Goal: Transaction & Acquisition: Subscribe to service/newsletter

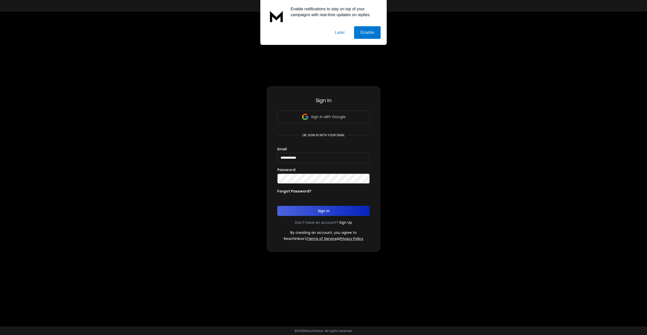
click at [336, 31] on button "Later" at bounding box center [339, 32] width 23 height 13
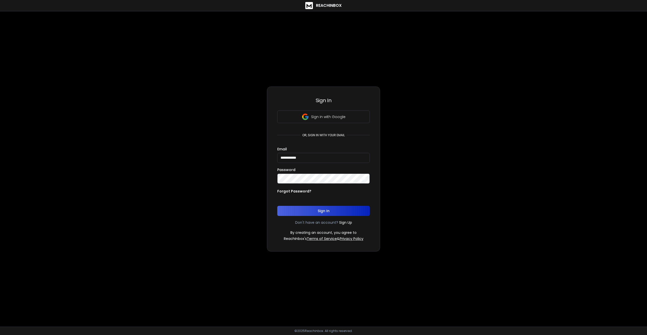
click at [328, 156] on input "**********" at bounding box center [323, 158] width 92 height 10
type input "**********"
click at [340, 211] on button "Sign In" at bounding box center [323, 211] width 92 height 10
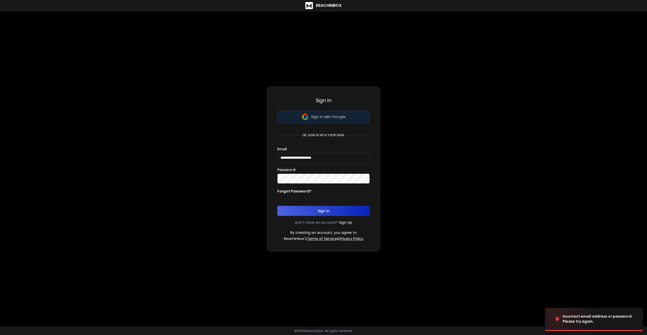
click at [324, 120] on button "Sign in with Google" at bounding box center [323, 117] width 92 height 13
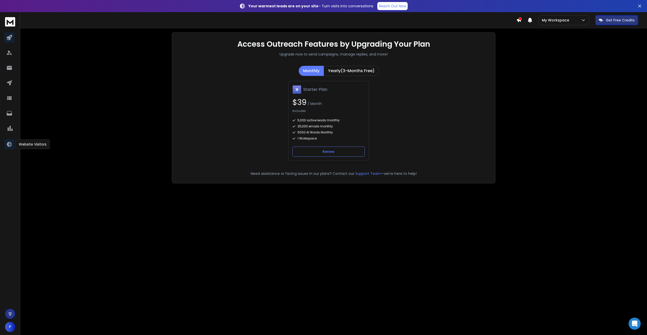
click at [13, 147] on link at bounding box center [9, 144] width 10 height 10
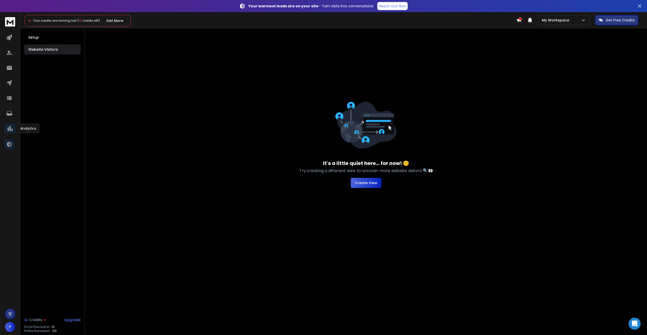
click at [11, 130] on icon at bounding box center [10, 128] width 5 height 5
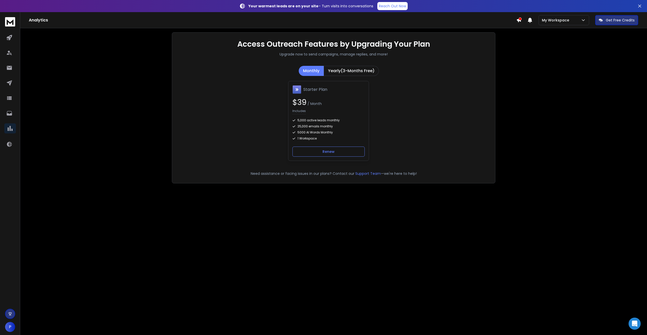
click at [14, 21] on img at bounding box center [10, 21] width 10 height 9
click at [11, 37] on icon at bounding box center [10, 38] width 6 height 6
click at [12, 49] on link at bounding box center [9, 53] width 10 height 10
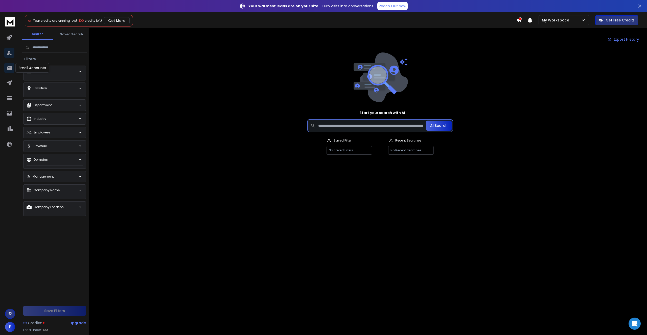
click at [11, 65] on icon at bounding box center [9, 68] width 6 height 6
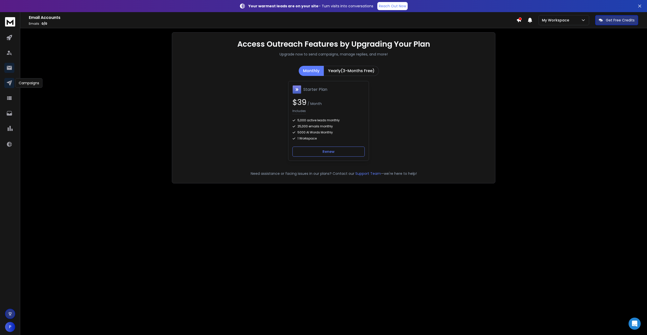
click at [9, 83] on icon at bounding box center [9, 82] width 5 height 5
click at [11, 25] on img at bounding box center [10, 21] width 10 height 9
click at [11, 327] on span "P" at bounding box center [10, 327] width 10 height 10
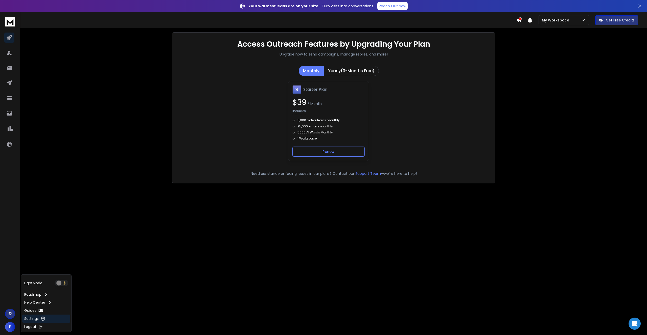
click at [32, 320] on p "Settings" at bounding box center [31, 319] width 14 height 5
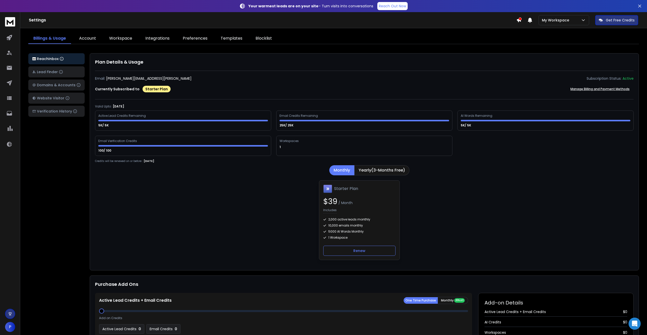
click at [88, 38] on link "Account" at bounding box center [87, 38] width 27 height 11
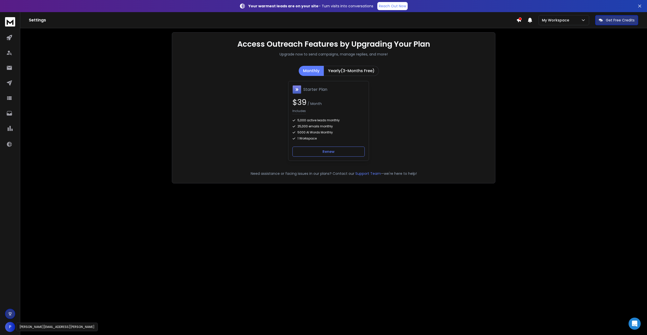
click at [10, 329] on span "P" at bounding box center [10, 327] width 10 height 10
click at [34, 319] on p "Settings" at bounding box center [31, 319] width 14 height 5
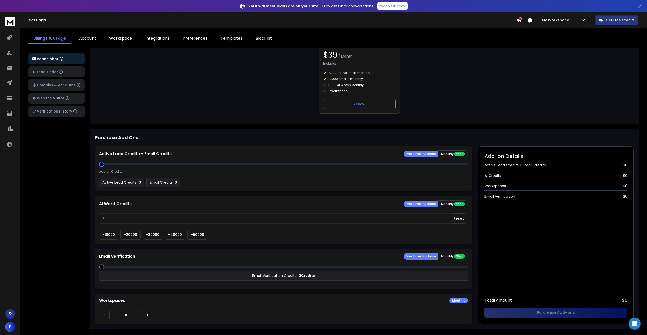
scroll to position [147, 0]
click at [205, 41] on link "Preferences" at bounding box center [195, 38] width 35 height 11
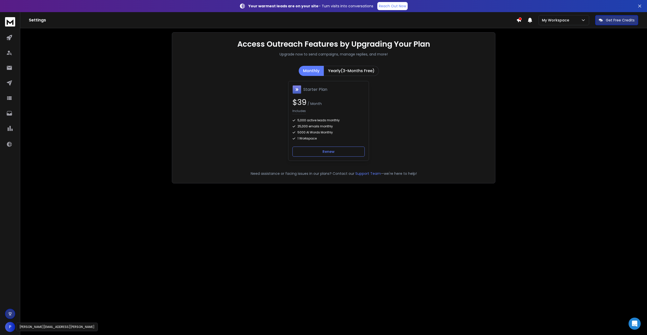
click at [9, 329] on span "P" at bounding box center [10, 327] width 10 height 10
click at [26, 320] on p "Settings" at bounding box center [31, 319] width 14 height 5
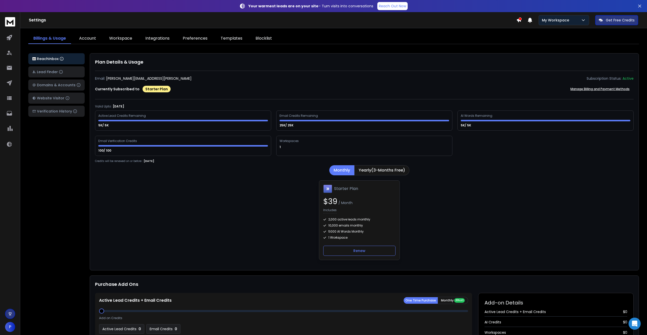
click at [563, 19] on p "My Workspace" at bounding box center [556, 20] width 29 height 5
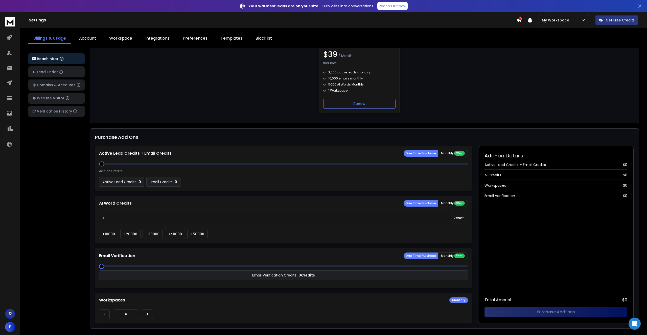
click at [96, 38] on link "Account" at bounding box center [87, 38] width 27 height 11
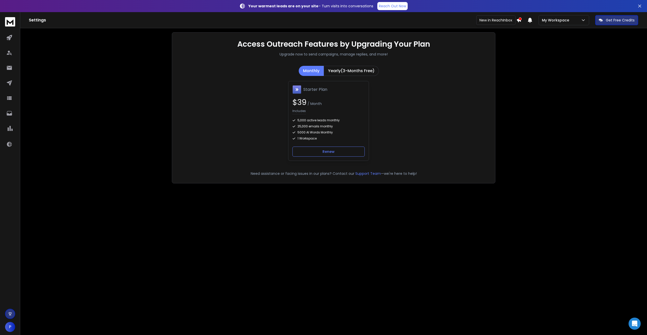
click at [520, 20] on icon at bounding box center [519, 20] width 4 height 4
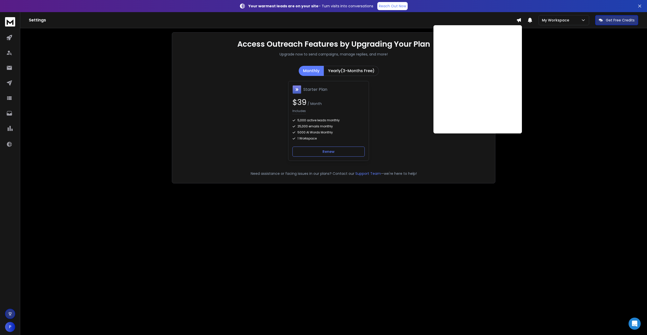
click at [555, 84] on div "Access Outreach Features by Upgrading Your Plan Upgrade now to send campaigns, …" at bounding box center [323, 100] width 647 height 176
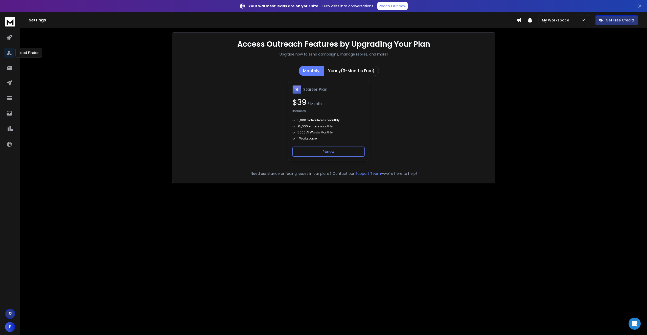
click at [11, 51] on icon at bounding box center [9, 53] width 6 height 6
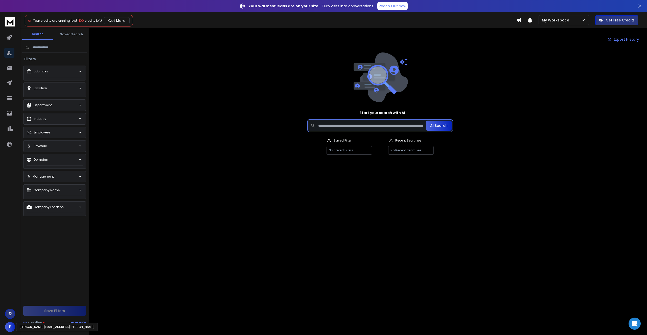
click at [8, 327] on span "P" at bounding box center [10, 327] width 10 height 10
click at [32, 317] on p "Settings" at bounding box center [31, 319] width 14 height 5
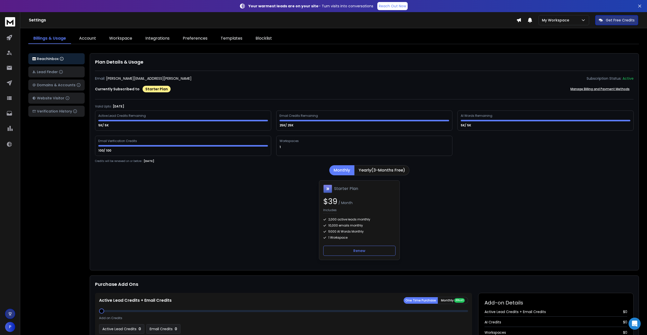
click at [207, 39] on link "Preferences" at bounding box center [195, 38] width 35 height 11
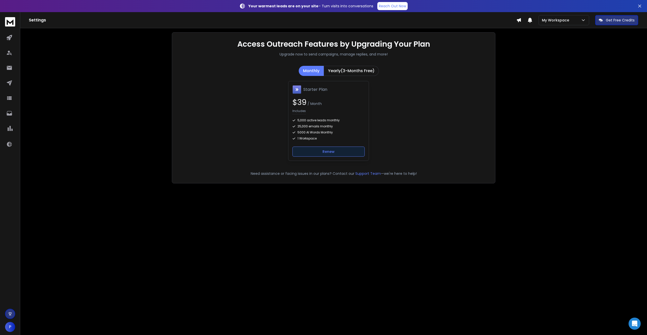
click at [331, 151] on button "Renew" at bounding box center [328, 152] width 72 height 10
click at [332, 152] on button "Renew" at bounding box center [328, 152] width 72 height 10
click at [331, 153] on button "Renew" at bounding box center [328, 152] width 72 height 10
click at [326, 99] on div "$ 39 / Month" at bounding box center [328, 102] width 72 height 9
click at [332, 152] on button "Renew" at bounding box center [328, 152] width 72 height 10
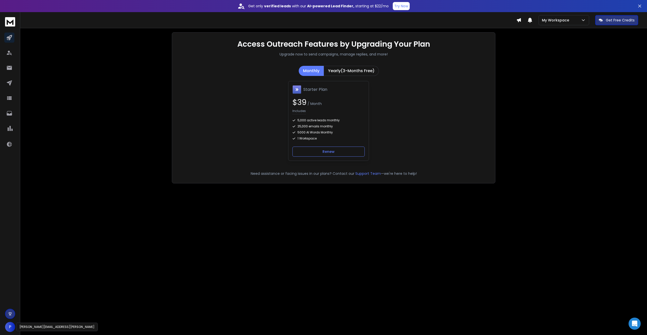
click at [8, 327] on span "P" at bounding box center [10, 327] width 10 height 10
click at [33, 318] on p "Settings" at bounding box center [31, 319] width 14 height 5
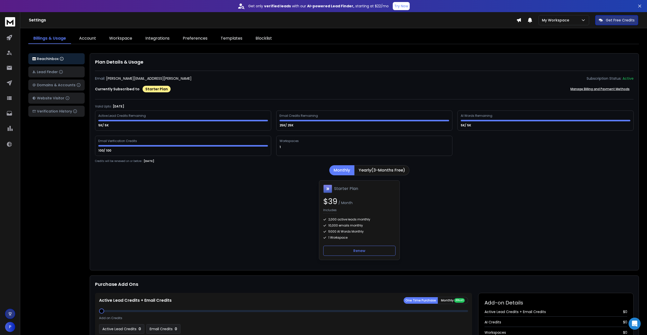
click at [151, 89] on div "Starter Plan" at bounding box center [156, 89] width 28 height 7
click at [581, 87] on p "Manage Billing and Payment Methods" at bounding box center [599, 89] width 59 height 4
click at [14, 325] on span "P" at bounding box center [10, 327] width 10 height 10
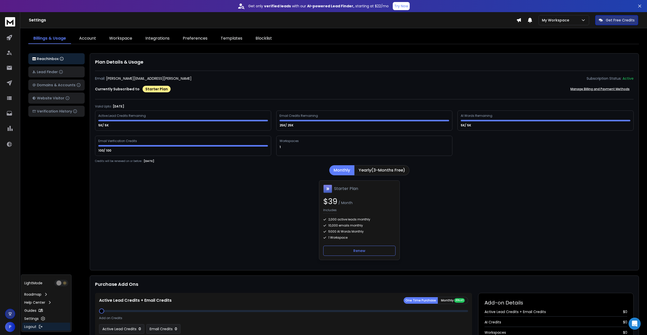
click at [28, 327] on p "Logout" at bounding box center [30, 327] width 12 height 5
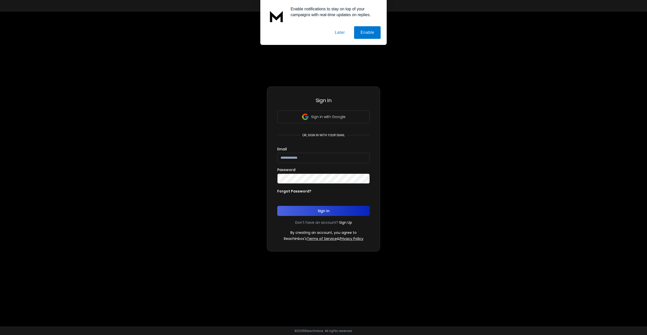
type input "**********"
click at [337, 35] on button "Later" at bounding box center [339, 32] width 23 height 13
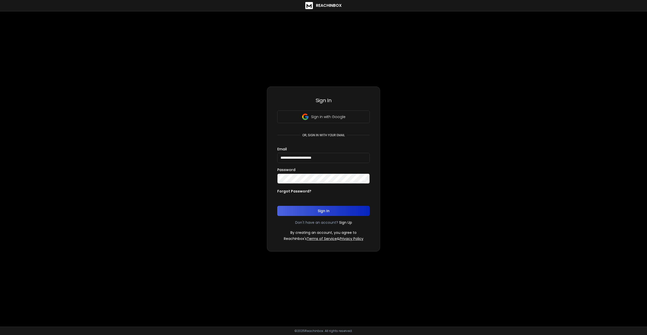
click at [305, 191] on p "Forgot Password?" at bounding box center [294, 191] width 34 height 5
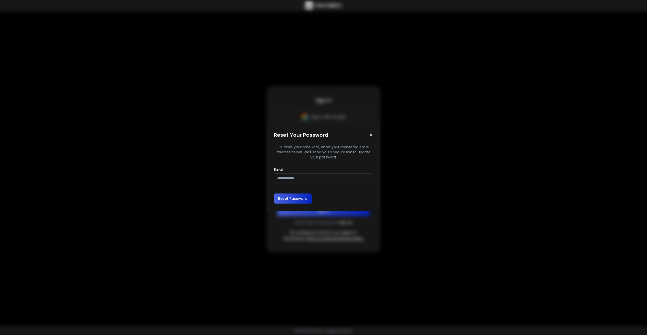
click at [308, 181] on input "email" at bounding box center [323, 179] width 99 height 10
type input "**********"
click at [303, 200] on button "Reset Password" at bounding box center [293, 199] width 38 height 10
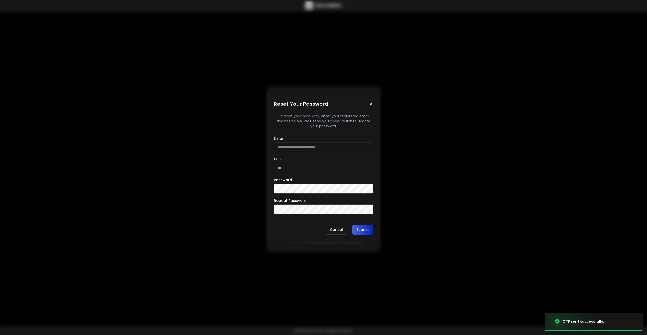
click at [315, 168] on input "text" at bounding box center [323, 168] width 99 height 10
click at [404, 141] on div "**********" at bounding box center [323, 167] width 647 height 159
click at [309, 166] on input "text" at bounding box center [323, 168] width 99 height 10
paste input "******"
type input "******"
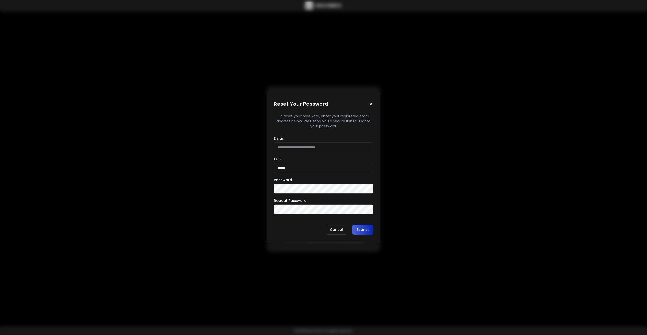
click at [367, 190] on icon at bounding box center [366, 189] width 5 height 5
click at [474, 130] on div "**********" at bounding box center [323, 167] width 647 height 159
click at [369, 228] on button "Submit" at bounding box center [362, 230] width 21 height 10
type input "**********"
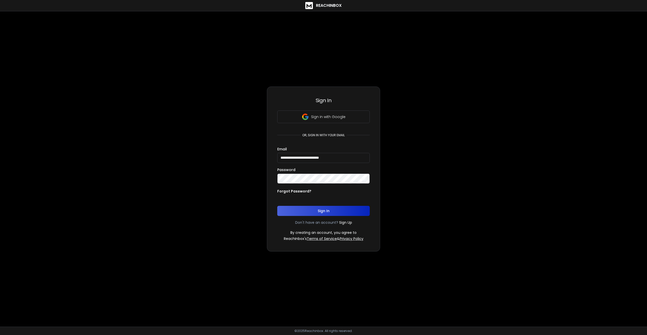
click at [308, 212] on button "Sign In" at bounding box center [323, 211] width 92 height 10
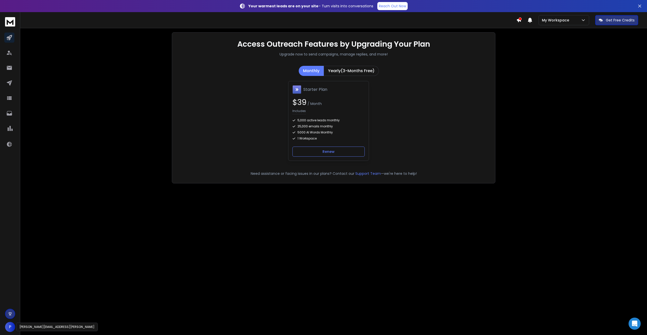
click at [10, 325] on span "P" at bounding box center [10, 327] width 10 height 10
click at [35, 320] on p "Settings" at bounding box center [31, 319] width 14 height 5
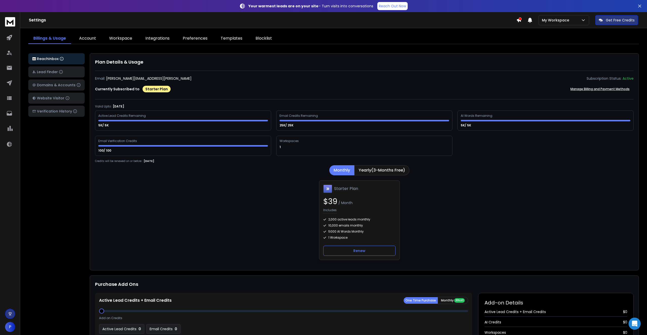
click at [156, 89] on div "Starter Plan" at bounding box center [156, 89] width 28 height 7
click at [12, 37] on icon at bounding box center [9, 38] width 6 height 6
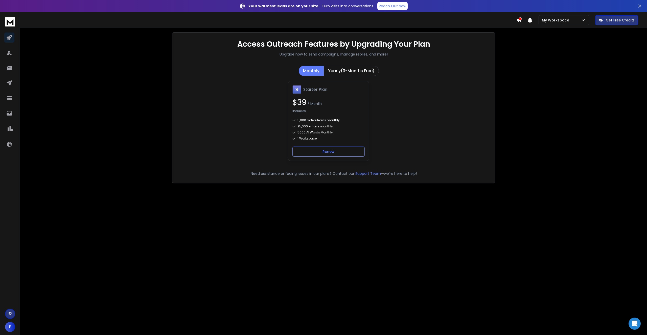
click at [334, 44] on h1 "Access Outreach Features by Upgrading Your Plan" at bounding box center [333, 44] width 193 height 9
click at [645, 5] on div "Your warmest leads are on your site – Turn visits into conversations Reach Out …" at bounding box center [323, 6] width 647 height 12
click at [640, 6] on icon at bounding box center [639, 6] width 5 height 5
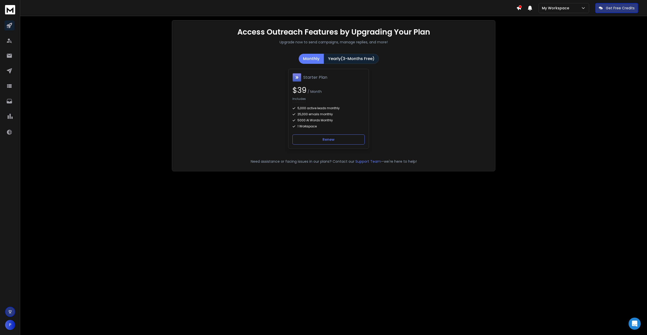
click at [340, 55] on button "Yearly(3-Months Free)" at bounding box center [351, 59] width 55 height 10
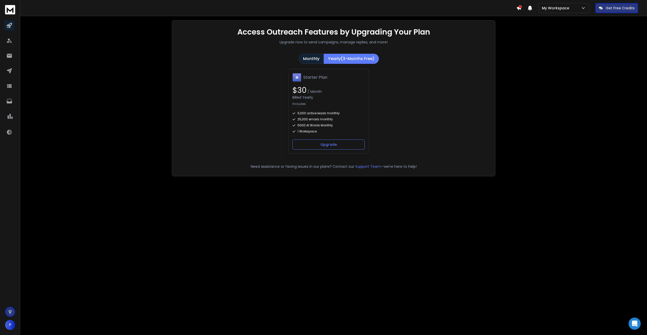
click at [303, 60] on button "Monthly" at bounding box center [311, 59] width 25 height 10
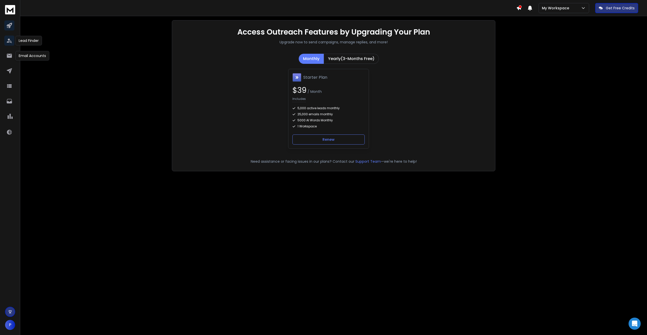
click at [7, 40] on icon at bounding box center [9, 41] width 6 height 6
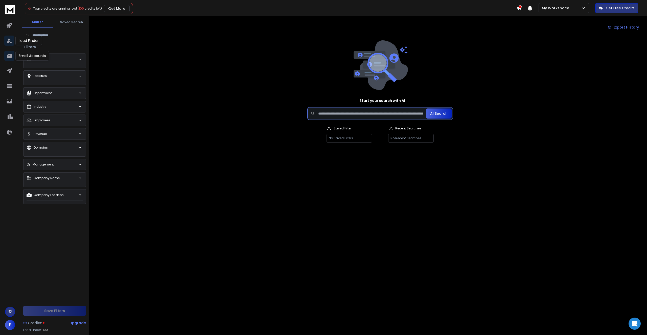
click at [8, 54] on icon at bounding box center [9, 56] width 5 height 4
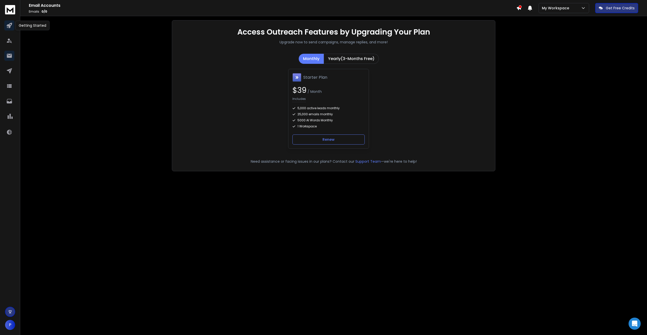
click at [9, 20] on link at bounding box center [9, 25] width 10 height 10
click at [8, 60] on link at bounding box center [9, 56] width 10 height 10
click at [9, 71] on icon at bounding box center [9, 70] width 5 height 5
click at [10, 69] on icon at bounding box center [9, 70] width 5 height 5
click at [340, 145] on div "Starter Plan $ 39 / Month Includes 5,000 active leads monthly 25,000 emails mon…" at bounding box center [328, 109] width 81 height 80
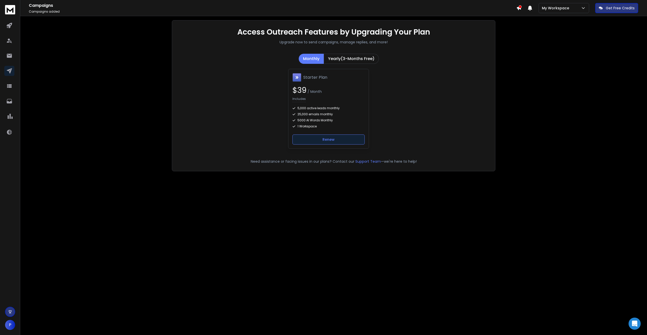
click at [332, 140] on button "Renew" at bounding box center [328, 140] width 72 height 10
drag, startPoint x: 45, startPoint y: 7, endPoint x: 40, endPoint y: 9, distance: 5.4
click at [45, 8] on h1 "Campaigns" at bounding box center [272, 6] width 487 height 6
drag, startPoint x: 4, startPoint y: 14, endPoint x: 7, endPoint y: 12, distance: 3.9
click at [5, 13] on div at bounding box center [10, 72] width 12 height 134
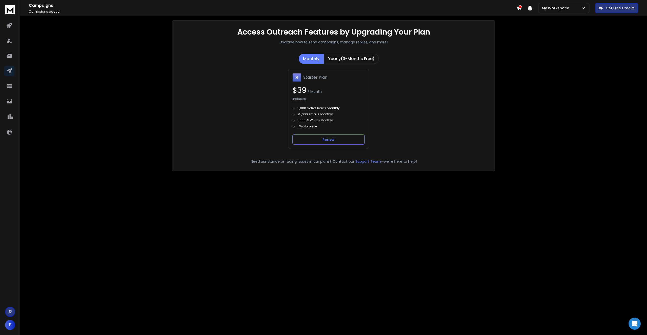
click at [8, 11] on img at bounding box center [10, 9] width 10 height 9
click at [576, 9] on div "My Workspace" at bounding box center [564, 8] width 44 height 5
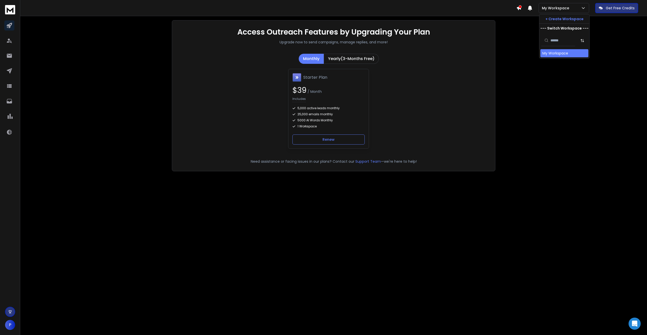
click at [623, 10] on p "Get Free Credits" at bounding box center [620, 8] width 29 height 5
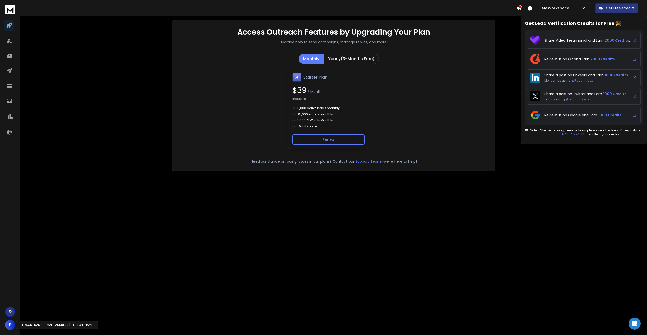
click at [11, 325] on span "P" at bounding box center [10, 325] width 10 height 10
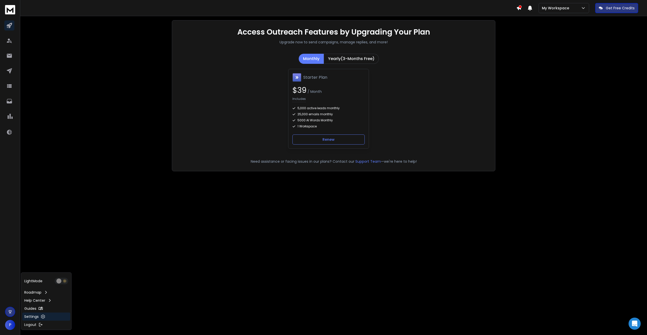
click at [29, 316] on p "Settings" at bounding box center [31, 317] width 14 height 5
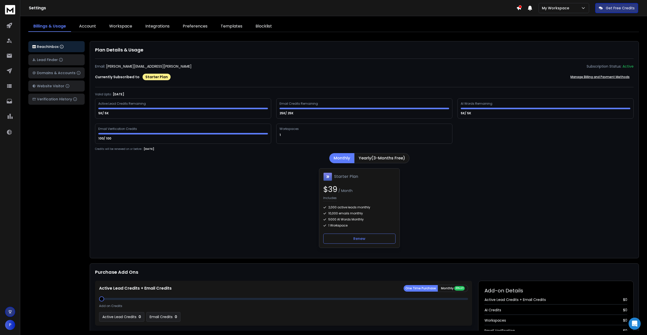
click at [85, 27] on link "Account" at bounding box center [87, 26] width 27 height 11
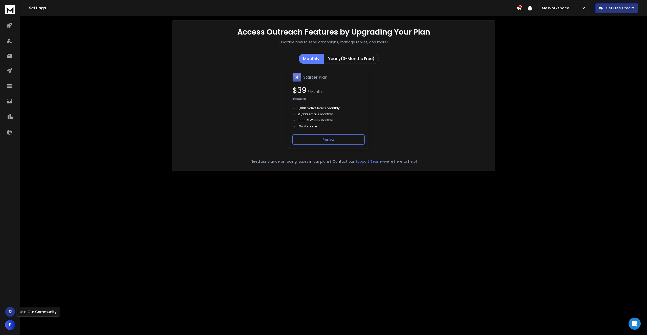
click at [11, 327] on span "P" at bounding box center [10, 325] width 10 height 10
click at [32, 316] on p "Settings" at bounding box center [31, 317] width 14 height 5
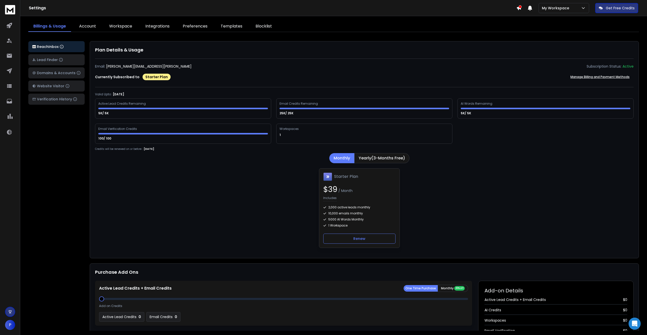
click at [232, 26] on link "Templates" at bounding box center [231, 26] width 32 height 11
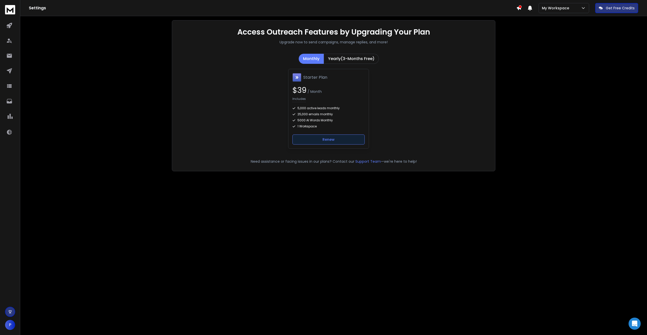
click at [332, 139] on button "Renew" at bounding box center [328, 140] width 72 height 10
click at [322, 138] on button "Renew" at bounding box center [328, 140] width 72 height 10
click at [313, 139] on button "Renew" at bounding box center [328, 140] width 72 height 10
click at [9, 40] on circle at bounding box center [9, 40] width 2 height 2
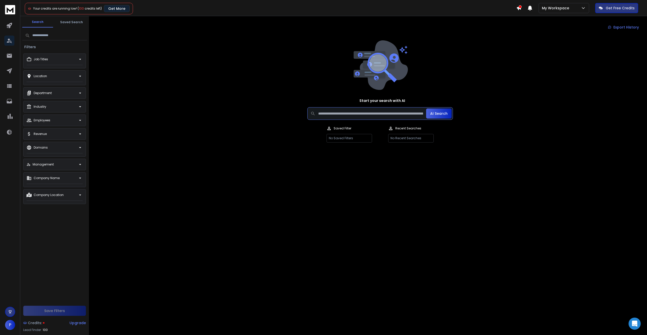
click at [115, 10] on button "Get More" at bounding box center [117, 8] width 26 height 7
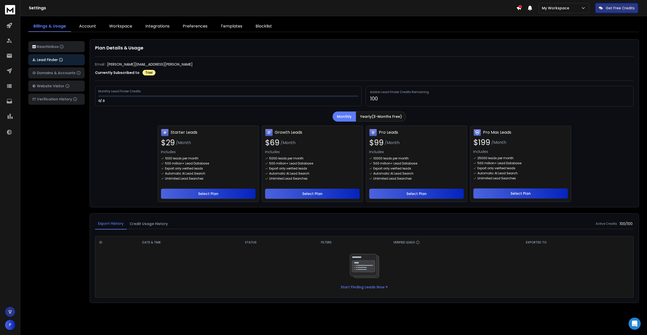
click at [185, 162] on p "500 million+ Lead Database" at bounding box center [187, 164] width 44 height 4
click at [188, 162] on p "500 million+ Lead Database" at bounding box center [187, 164] width 44 height 4
click at [198, 157] on div "1000 leads per month" at bounding box center [208, 159] width 94 height 4
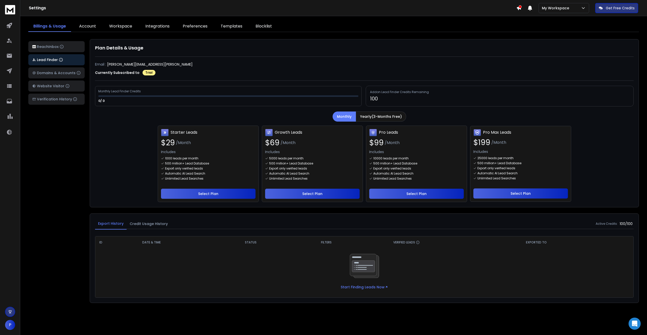
click at [198, 157] on div "1000 leads per month" at bounding box center [208, 159] width 94 height 4
click at [197, 164] on p "500 million+ Lead Database" at bounding box center [187, 164] width 44 height 4
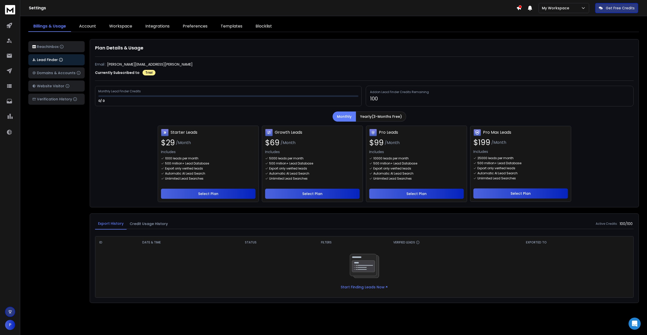
click at [212, 175] on div "Automatic AI Lead Search" at bounding box center [208, 174] width 94 height 4
click at [205, 179] on div "Unlimited Lead Searches" at bounding box center [208, 179] width 94 height 4
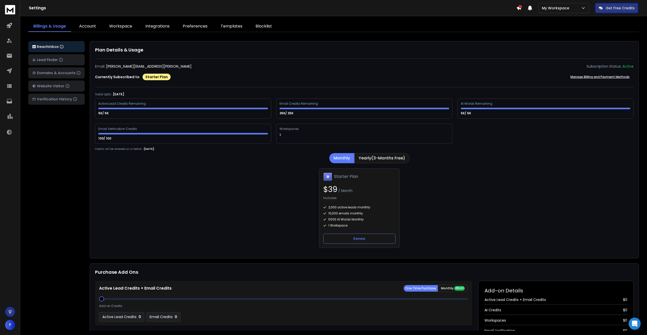
click at [37, 45] on button "ReachInbox" at bounding box center [56, 46] width 56 height 11
click at [149, 76] on div "Starter Plan" at bounding box center [156, 77] width 28 height 7
click at [352, 239] on button "Renew" at bounding box center [359, 239] width 72 height 10
click at [41, 60] on button "Lead Finder" at bounding box center [56, 59] width 56 height 11
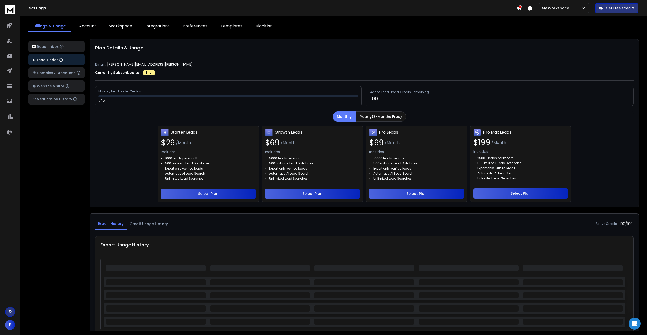
click at [51, 76] on button "Domains & Accounts" at bounding box center [56, 72] width 56 height 11
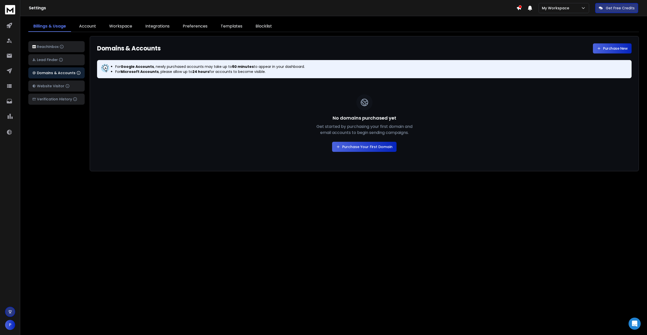
click at [360, 152] on link "Purchase Your First Domain" at bounding box center [364, 147] width 64 height 10
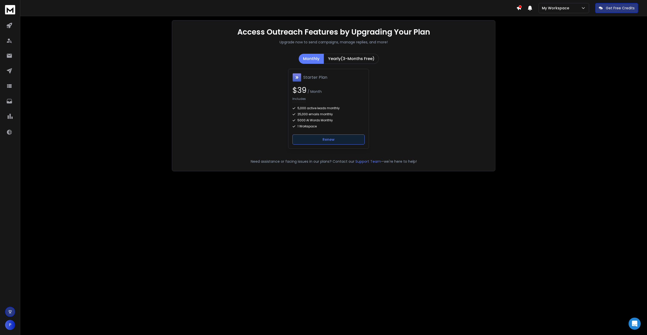
click at [336, 140] on button "Renew" at bounding box center [328, 140] width 72 height 10
